Goal: Task Accomplishment & Management: Manage account settings

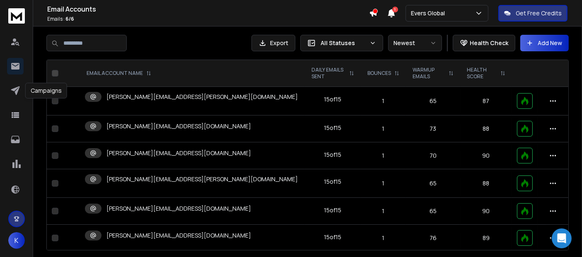
scroll to position [3, 0]
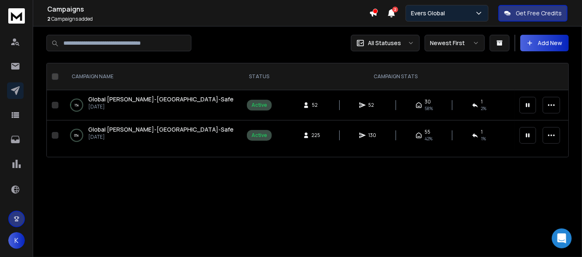
click at [456, 11] on div "Evers Global" at bounding box center [447, 13] width 72 height 8
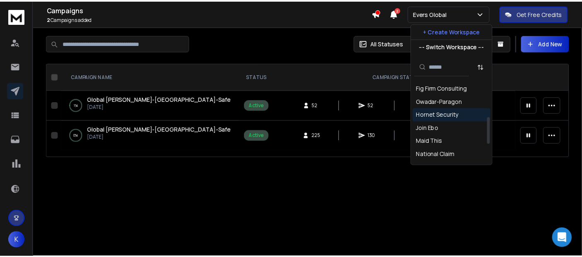
scroll to position [138, 0]
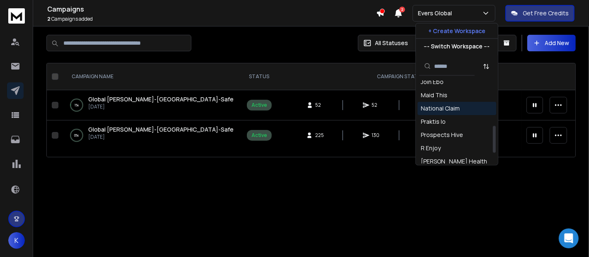
click at [458, 109] on div "National Claim" at bounding box center [440, 108] width 39 height 8
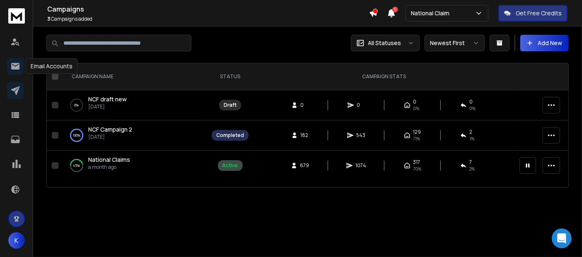
click at [17, 66] on icon at bounding box center [15, 66] width 8 height 7
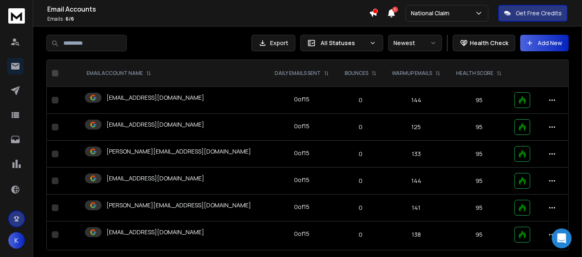
click at [165, 94] on p "[EMAIL_ADDRESS][DOMAIN_NAME]" at bounding box center [156, 98] width 98 height 8
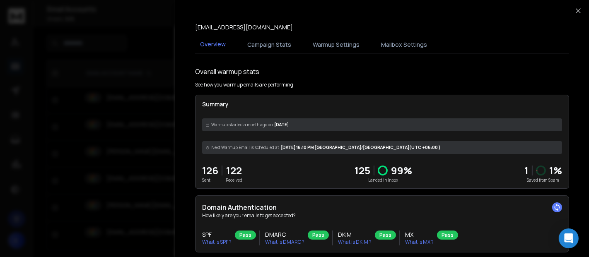
click at [401, 42] on button "Mailbox Settings" at bounding box center [404, 45] width 56 height 18
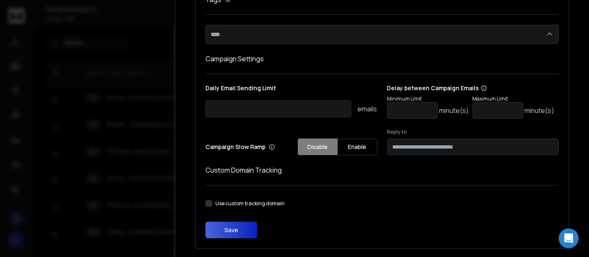
scroll to position [230, 0]
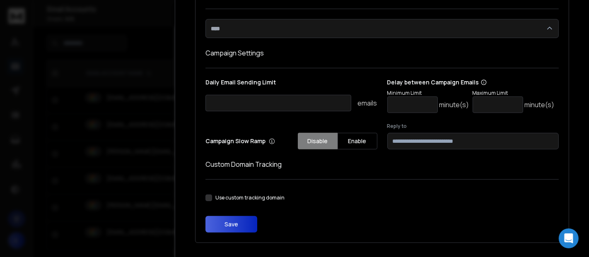
drag, startPoint x: 407, startPoint y: 101, endPoint x: 376, endPoint y: 106, distance: 30.6
click at [376, 106] on div "Daily Email Sending Limit ** emails Delay between Campaign Emails Minimum Limit…" at bounding box center [383, 113] width 354 height 71
type input "*"
drag, startPoint x: 492, startPoint y: 99, endPoint x: 473, endPoint y: 104, distance: 19.8
click at [473, 104] on input "**" at bounding box center [498, 105] width 51 height 17
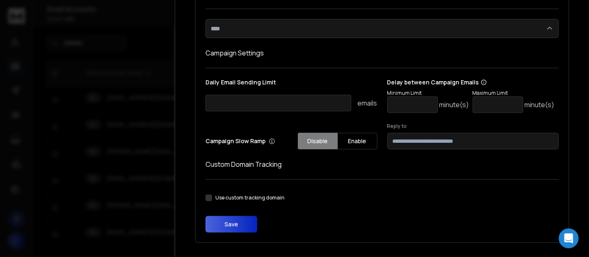
type input "*"
click at [232, 222] on button "Save" at bounding box center [232, 224] width 52 height 17
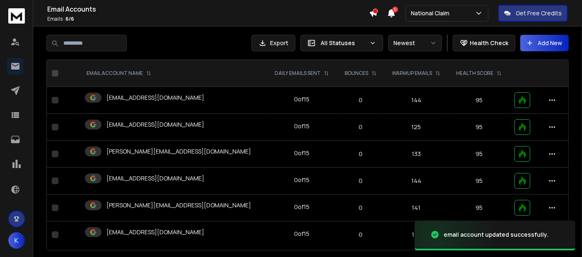
click at [165, 121] on p "ibe@nationalclaimsmail.com" at bounding box center [156, 125] width 98 height 8
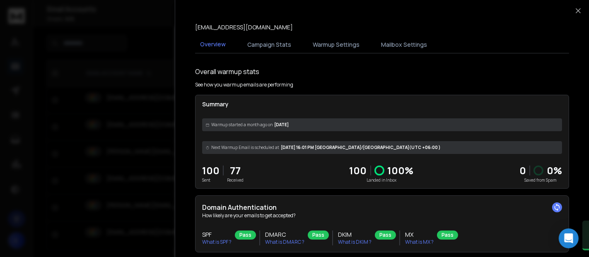
click at [403, 42] on button "Mailbox Settings" at bounding box center [404, 45] width 56 height 18
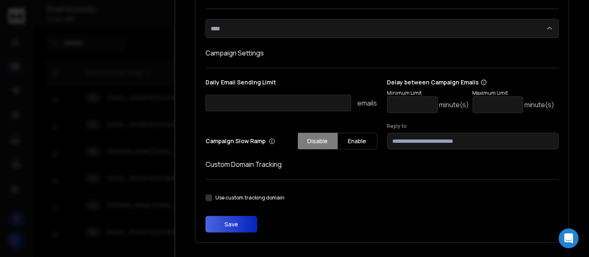
drag, startPoint x: 416, startPoint y: 106, endPoint x: 371, endPoint y: 114, distance: 45.9
click at [371, 114] on div "Daily Email Sending Limit ** emails Delay between Campaign Emails Minimum Limit…" at bounding box center [383, 113] width 354 height 71
type input "*"
drag, startPoint x: 500, startPoint y: 102, endPoint x: 470, endPoint y: 104, distance: 30.3
click at [470, 104] on div "Minimum Limit * minute(s) Maximum Limit ** minute(s)" at bounding box center [471, 101] width 167 height 23
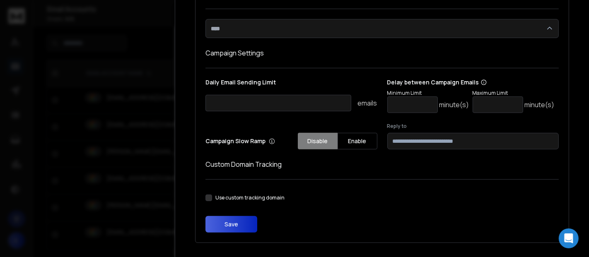
type input "*"
click at [228, 217] on button "Save" at bounding box center [232, 224] width 52 height 17
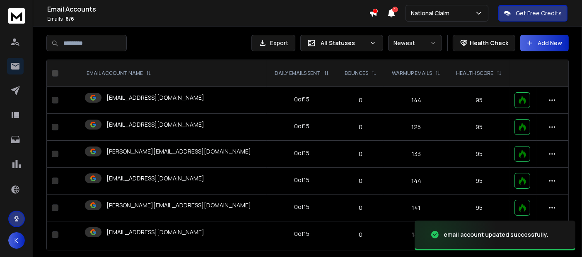
click at [150, 153] on p "ilana@nationalclaimsmail.com" at bounding box center [179, 152] width 145 height 8
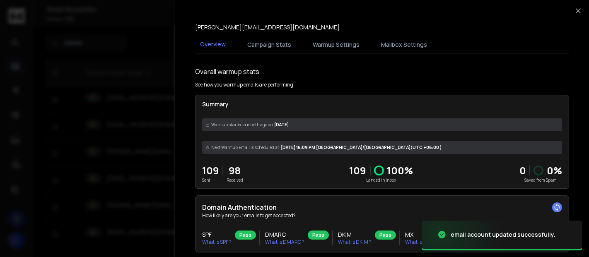
click at [398, 41] on button "Mailbox Settings" at bounding box center [404, 45] width 56 height 18
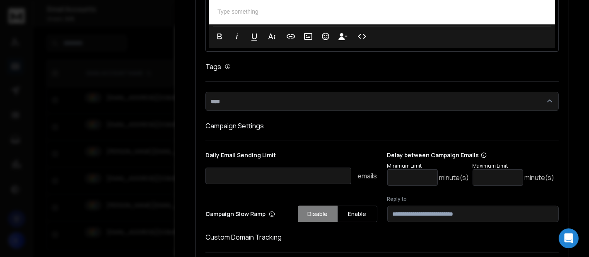
scroll to position [184, 0]
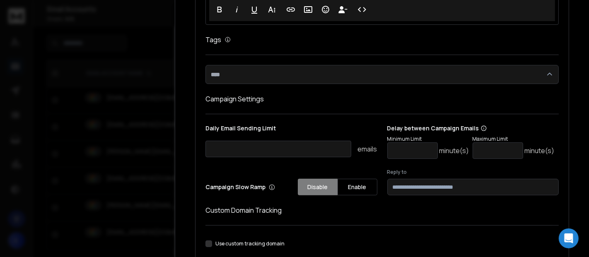
drag, startPoint x: 414, startPoint y: 155, endPoint x: 369, endPoint y: 152, distance: 44.5
click at [369, 152] on div "Daily Email Sending Limit ** emails Delay between Campaign Emails Minimum Limit…" at bounding box center [383, 159] width 354 height 71
type input "*"
drag, startPoint x: 487, startPoint y: 150, endPoint x: 466, endPoint y: 153, distance: 20.9
click at [466, 153] on div "Minimum Limit * minute(s) Maximum Limit ** minute(s)" at bounding box center [471, 147] width 167 height 23
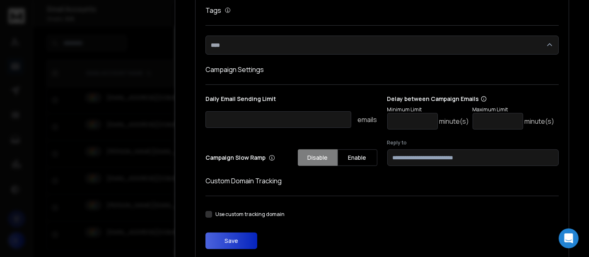
scroll to position [238, 0]
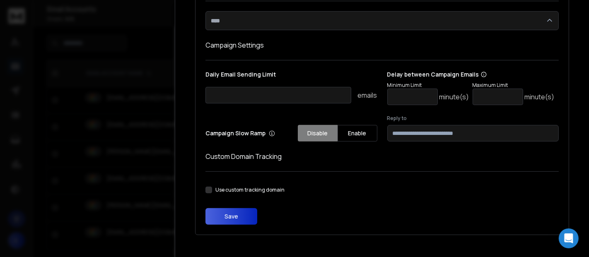
type input "*"
click at [238, 215] on button "Save" at bounding box center [232, 217] width 52 height 17
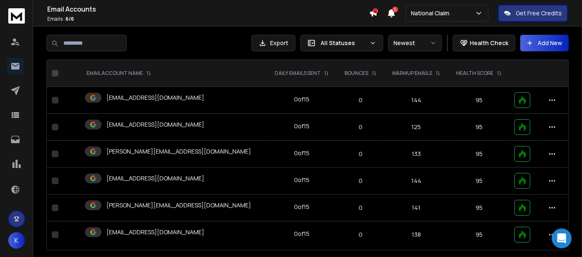
click at [153, 153] on p "ilana@nationalclaimsmail.com" at bounding box center [179, 152] width 145 height 8
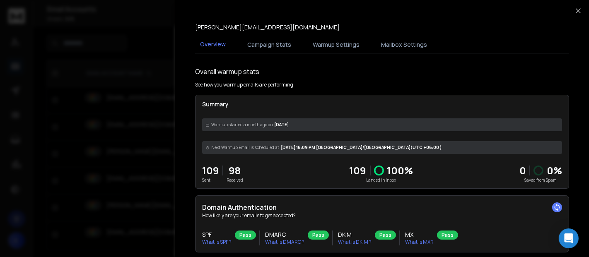
drag, startPoint x: 408, startPoint y: 37, endPoint x: 427, endPoint y: 57, distance: 27.6
click at [409, 37] on button "Mailbox Settings" at bounding box center [404, 45] width 56 height 18
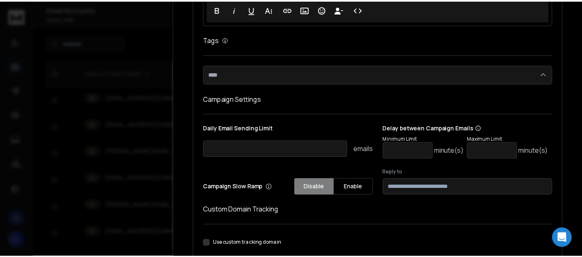
scroll to position [138, 0]
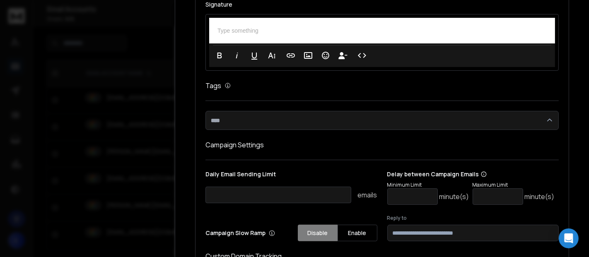
click at [167, 129] on div at bounding box center [294, 128] width 589 height 257
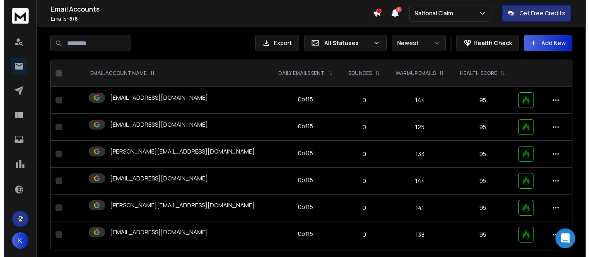
scroll to position [3, 0]
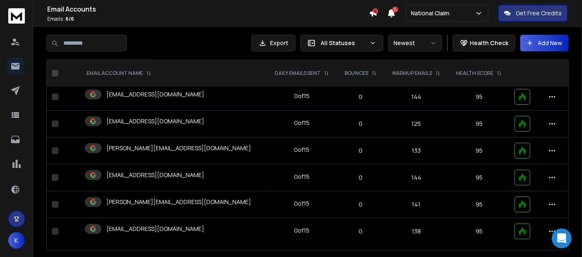
click at [158, 175] on p "erza@getnatclaims.com" at bounding box center [156, 175] width 98 height 8
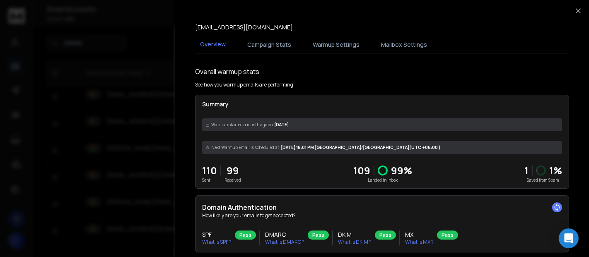
click at [391, 41] on button "Mailbox Settings" at bounding box center [404, 45] width 56 height 18
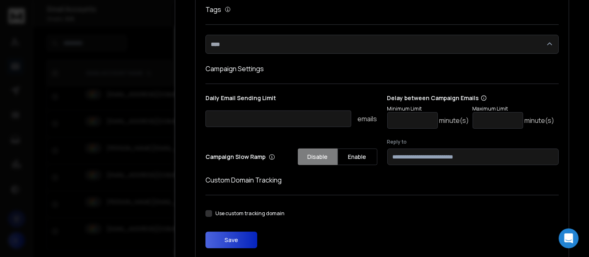
scroll to position [238, 0]
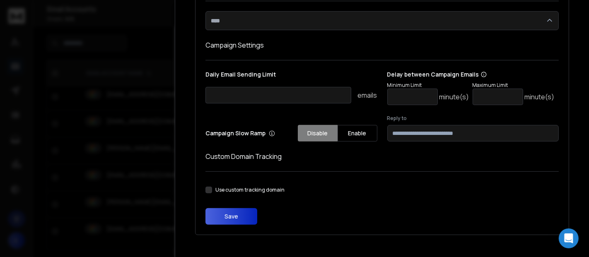
drag, startPoint x: 406, startPoint y: 97, endPoint x: 374, endPoint y: 102, distance: 33.1
click at [374, 102] on div "Daily Email Sending Limit ** emails Delay between Campaign Emails Minimum Limit…" at bounding box center [383, 105] width 354 height 71
type input "*"
drag, startPoint x: 491, startPoint y: 97, endPoint x: 467, endPoint y: 100, distance: 24.2
click at [467, 100] on div "Minimum Limit * minute(s) Maximum Limit ** minute(s)" at bounding box center [471, 93] width 167 height 23
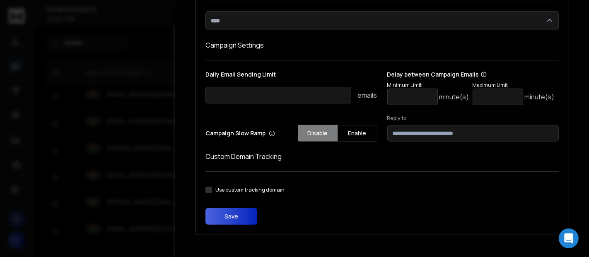
type input "*"
click at [228, 212] on button "Save" at bounding box center [232, 217] width 52 height 17
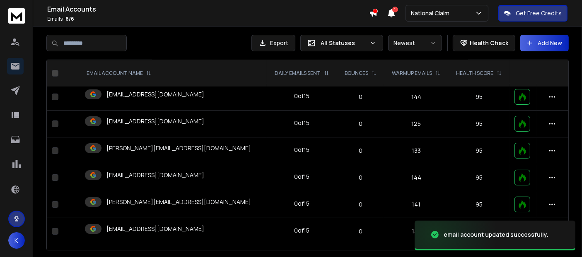
click at [153, 198] on p "ilana@getnatclaims.com" at bounding box center [179, 202] width 145 height 8
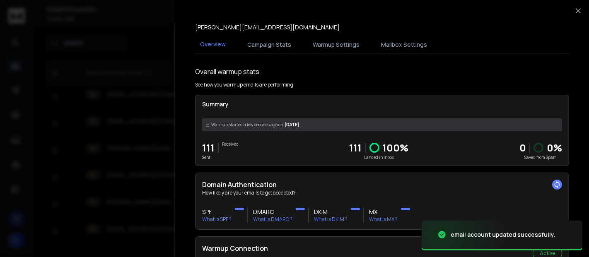
click at [407, 44] on button "Mailbox Settings" at bounding box center [404, 45] width 56 height 18
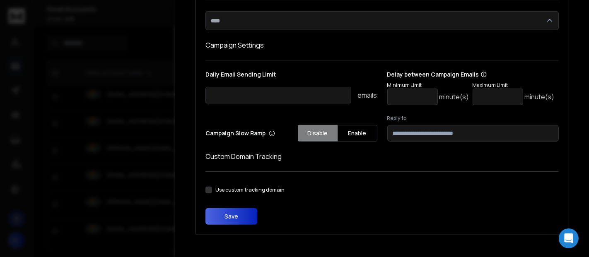
drag, startPoint x: 404, startPoint y: 91, endPoint x: 376, endPoint y: 95, distance: 27.7
click at [376, 95] on div "Daily Email Sending Limit ** emails Delay between Campaign Emails Minimum Limit…" at bounding box center [383, 105] width 354 height 71
type input "*"
drag, startPoint x: 488, startPoint y: 96, endPoint x: 461, endPoint y: 93, distance: 26.3
click at [461, 93] on div "Minimum Limit * minute(s) Maximum Limit ** minute(s)" at bounding box center [471, 93] width 167 height 23
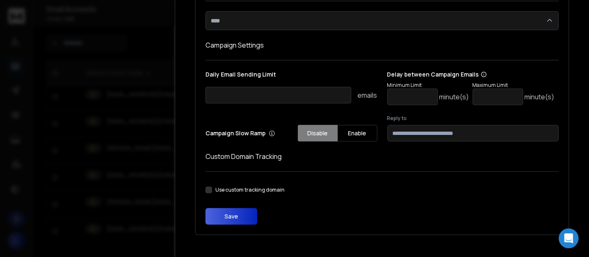
type input "*"
click at [228, 215] on button "Save" at bounding box center [232, 217] width 52 height 17
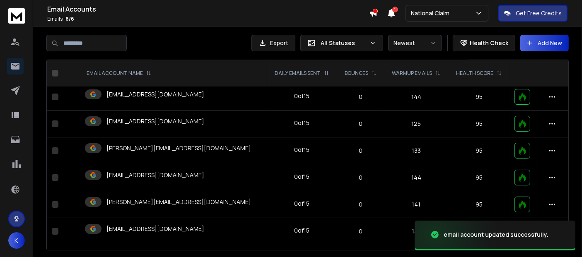
click at [151, 228] on p "ibe@getnatclaims.com" at bounding box center [156, 229] width 98 height 8
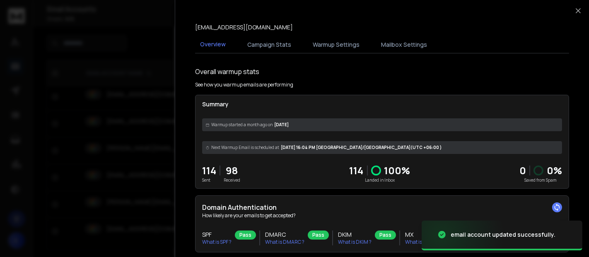
click at [391, 40] on button "Mailbox Settings" at bounding box center [404, 45] width 56 height 18
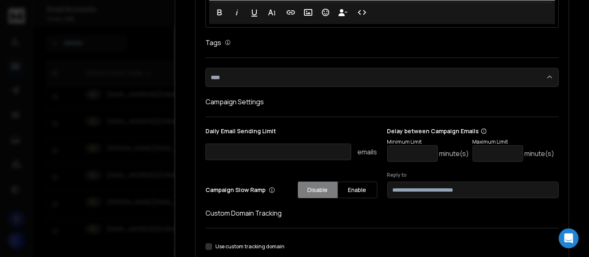
scroll to position [184, 0]
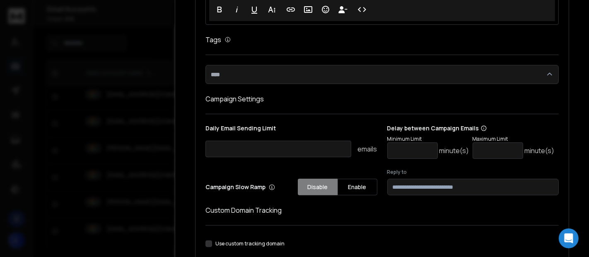
drag, startPoint x: 411, startPoint y: 150, endPoint x: 341, endPoint y: 159, distance: 70.2
click at [341, 159] on div "Daily Email Sending Limit ** emails Delay between Campaign Emails Minimum Limit…" at bounding box center [383, 159] width 354 height 71
type input "*"
drag, startPoint x: 484, startPoint y: 146, endPoint x: 465, endPoint y: 152, distance: 20.1
click at [465, 152] on div "Minimum Limit * minute(s) Maximum Limit ** minute(s)" at bounding box center [471, 147] width 167 height 23
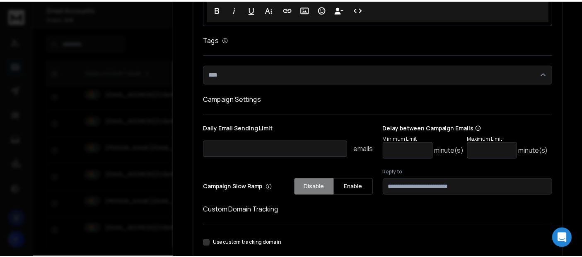
scroll to position [238, 0]
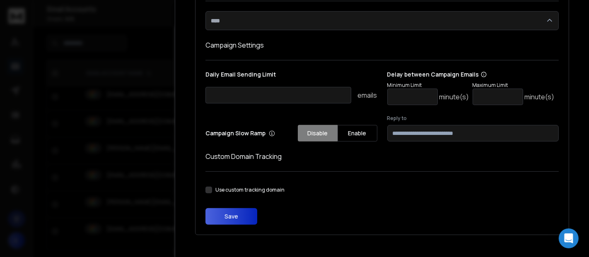
type input "*"
click at [221, 220] on button "Save" at bounding box center [232, 217] width 52 height 17
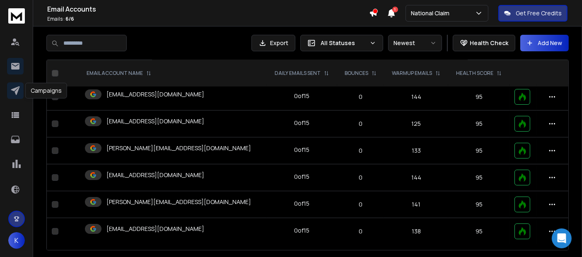
click at [17, 89] on icon at bounding box center [15, 91] width 10 height 10
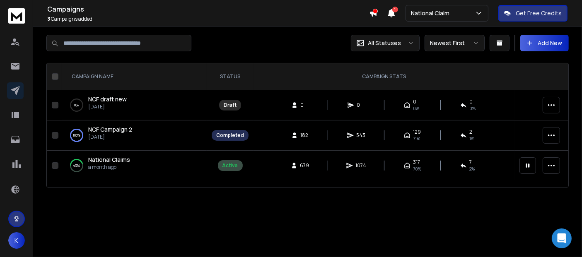
click at [122, 127] on span "NCF Campaign 2" at bounding box center [110, 130] width 44 height 8
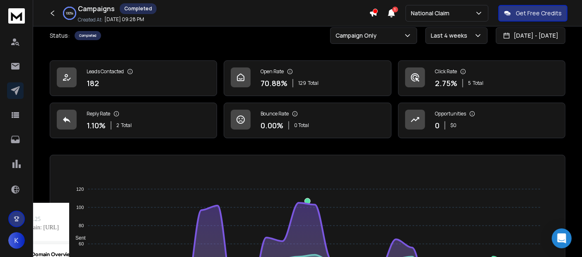
scroll to position [46, 0]
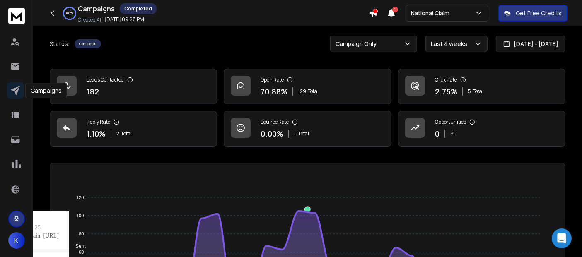
click at [15, 88] on icon at bounding box center [15, 90] width 9 height 9
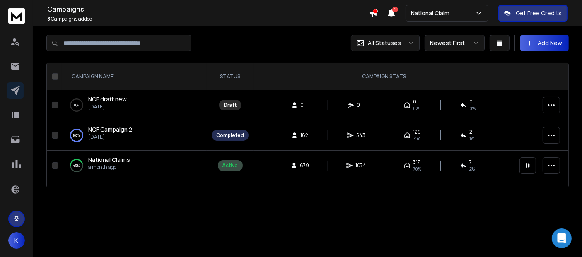
click at [114, 160] on span "National Claims" at bounding box center [109, 160] width 42 height 8
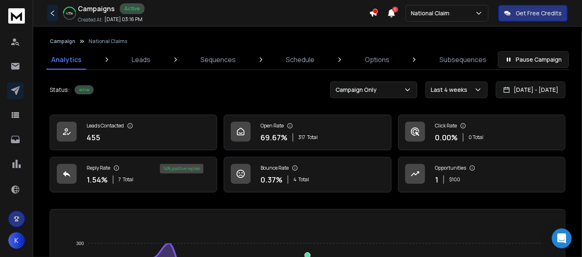
click at [54, 13] on icon at bounding box center [52, 13] width 7 height 7
